Goal: Find contact information: Find contact information

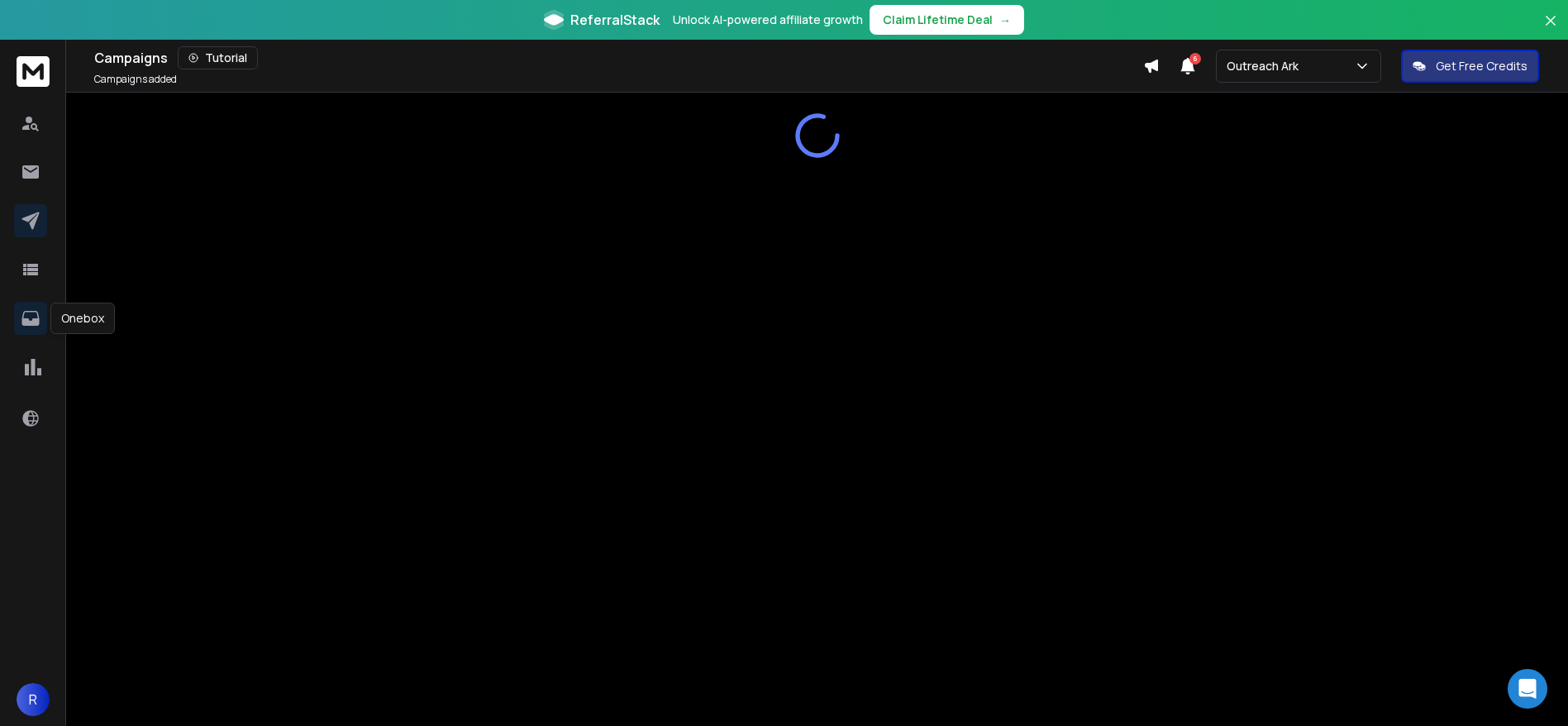
click at [24, 310] on icon at bounding box center [31, 318] width 20 height 20
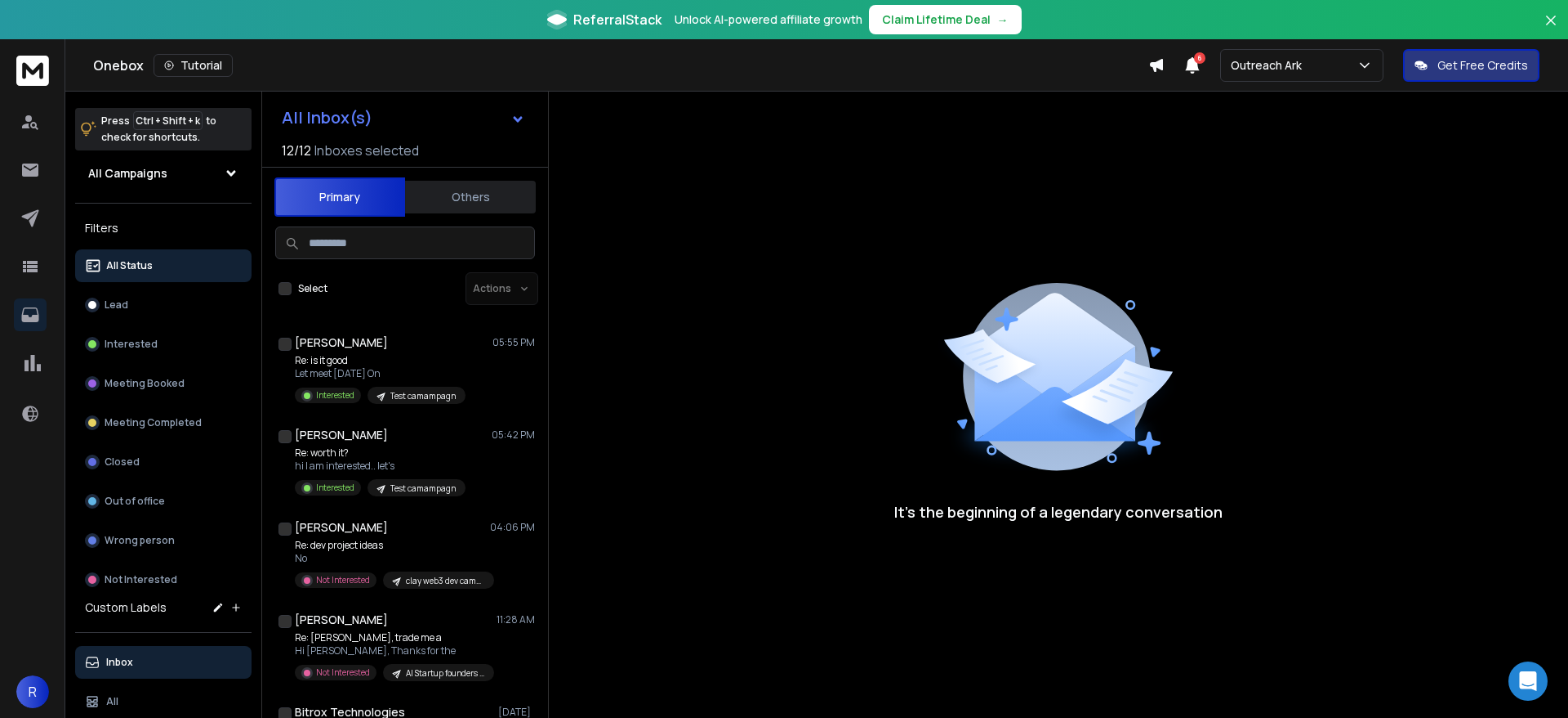
click at [362, 244] on input at bounding box center [406, 242] width 260 height 32
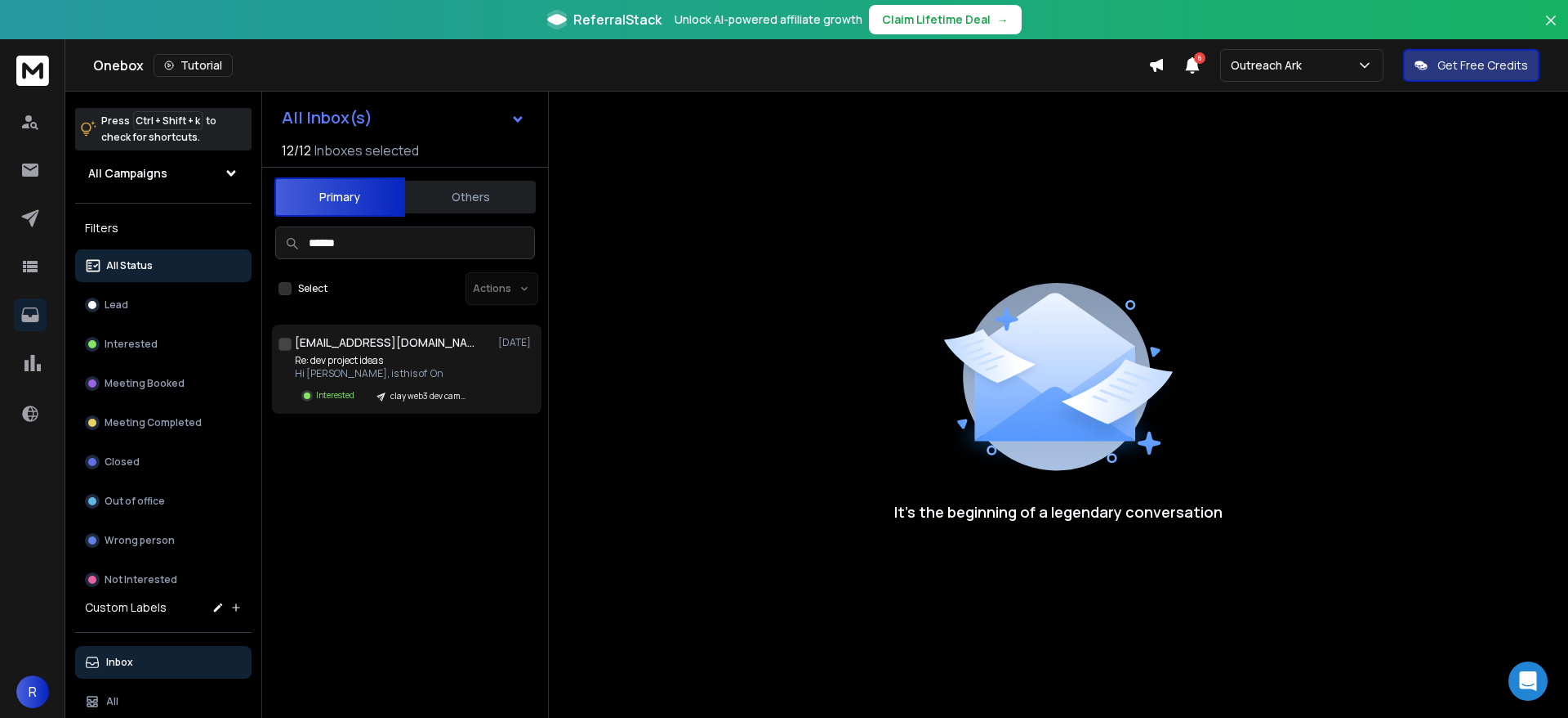
type input "******"
click at [390, 348] on h1 "[EMAIL_ADDRESS][DOMAIN_NAME]" at bounding box center [385, 342] width 180 height 17
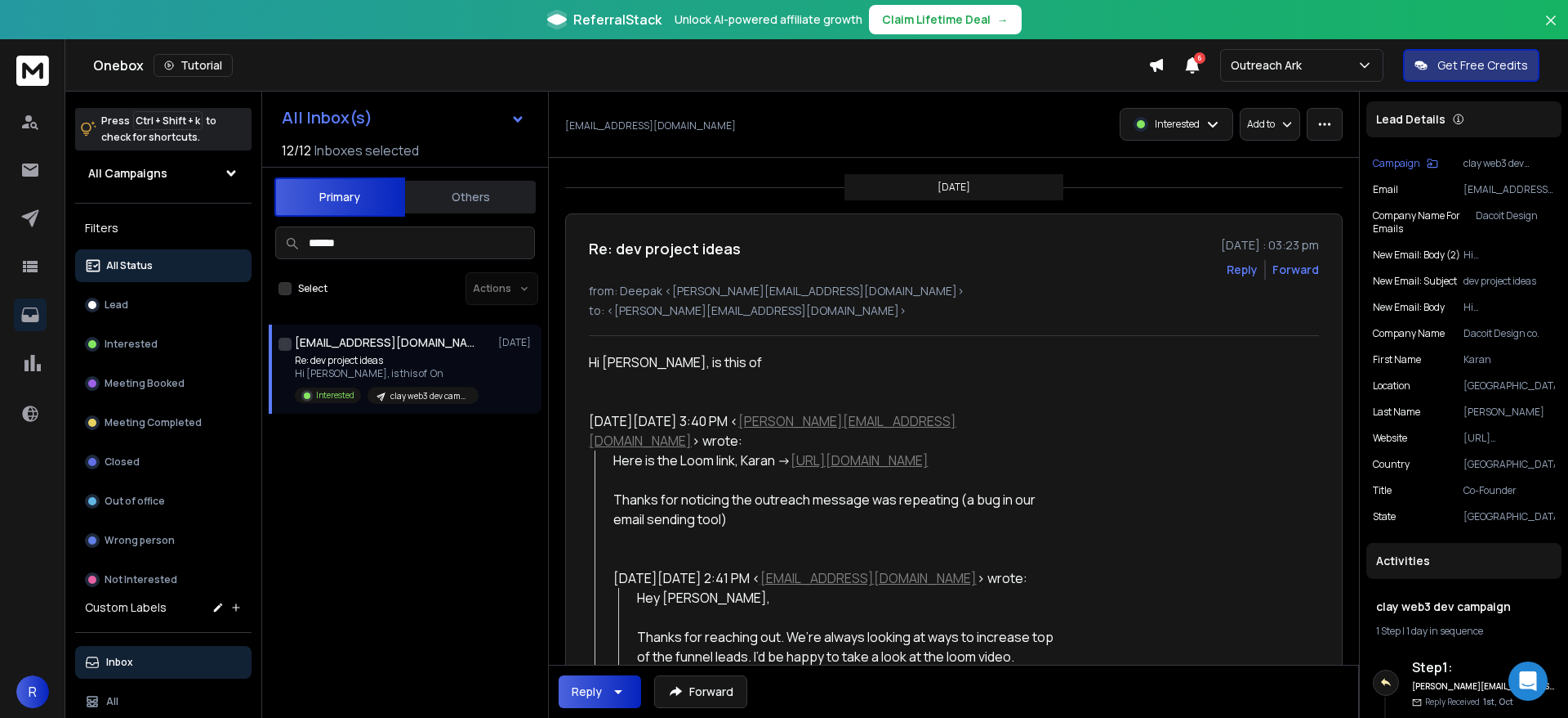
click at [626, 311] on p "to: <[PERSON_NAME][EMAIL_ADDRESS][DOMAIN_NAME]>" at bounding box center [954, 310] width 730 height 17
copy div "to: <[PERSON_NAME][EMAIL_ADDRESS][DOMAIN_NAME]> [DATE] : 03:23 pm"
